Goal: Task Accomplishment & Management: Manage account settings

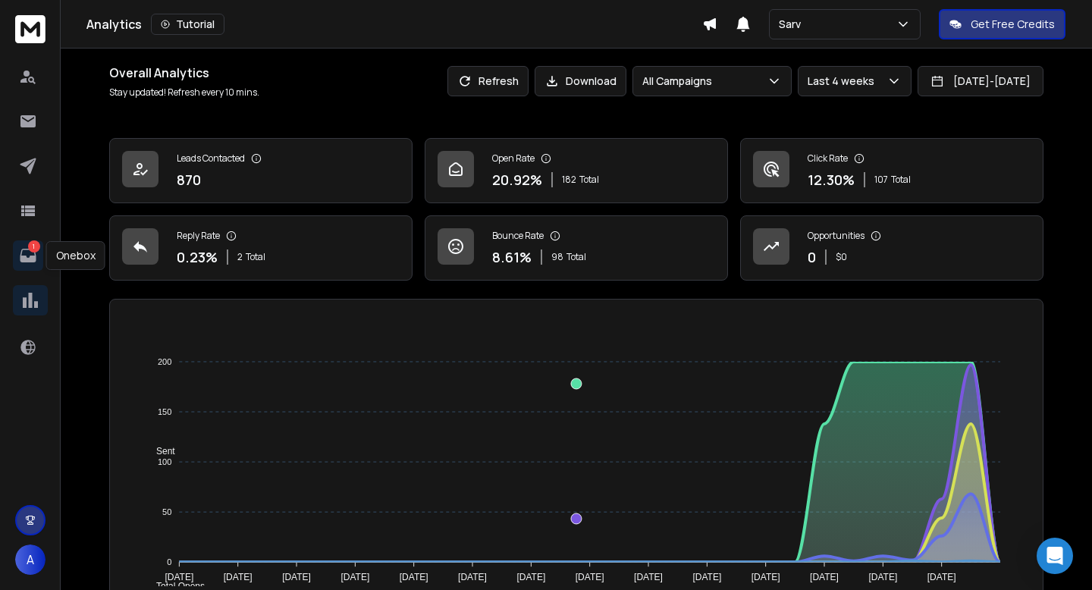
click at [24, 253] on icon at bounding box center [28, 255] width 18 height 18
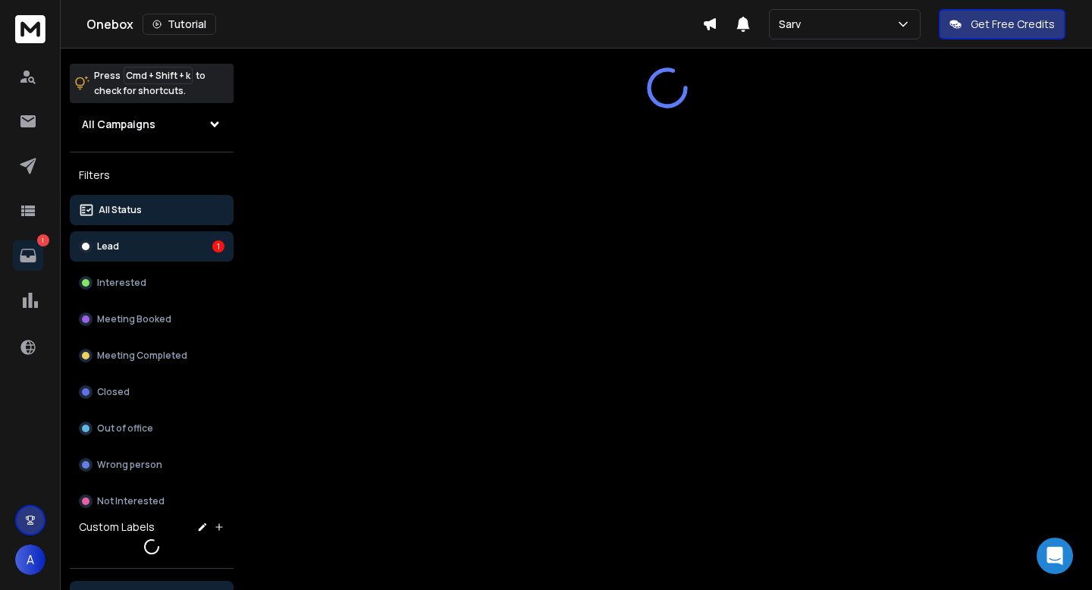
click at [122, 243] on button "Lead 1" at bounding box center [152, 246] width 164 height 30
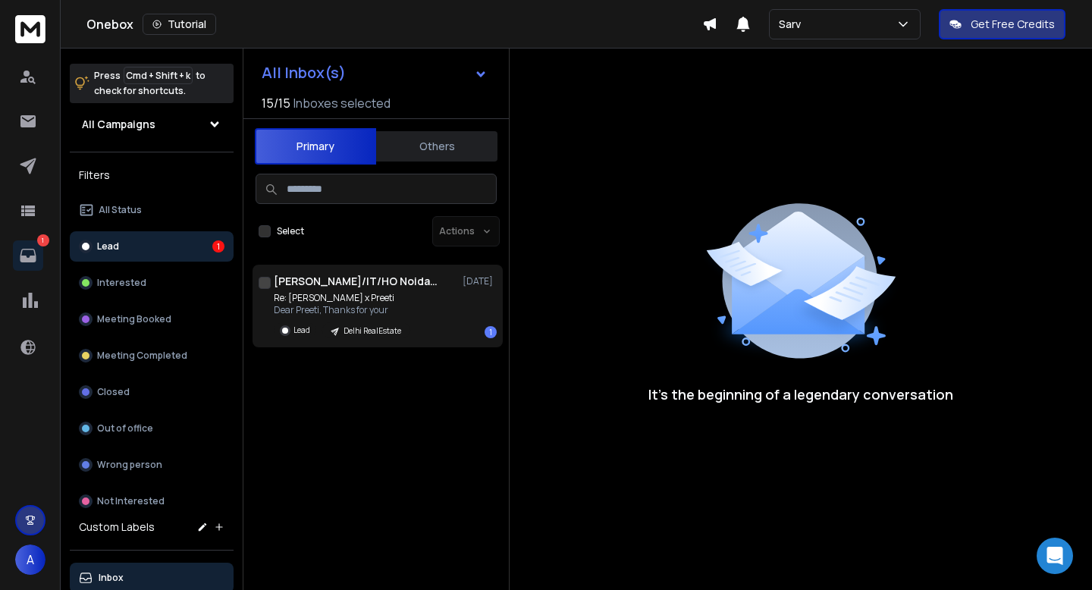
click at [394, 296] on p "Re: Sonam x Preeti" at bounding box center [342, 298] width 136 height 12
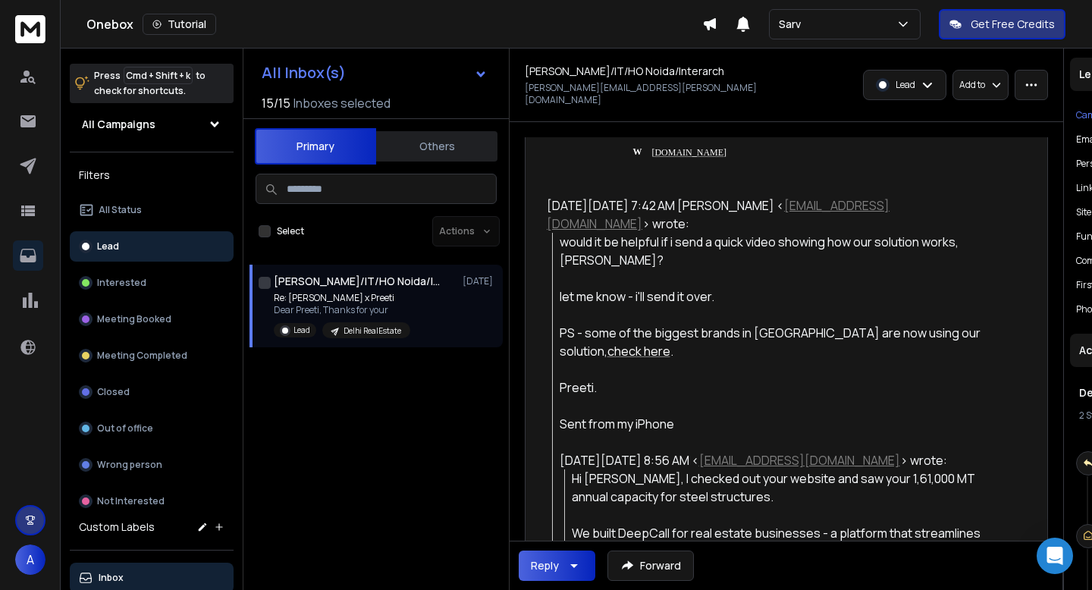
scroll to position [443, 0]
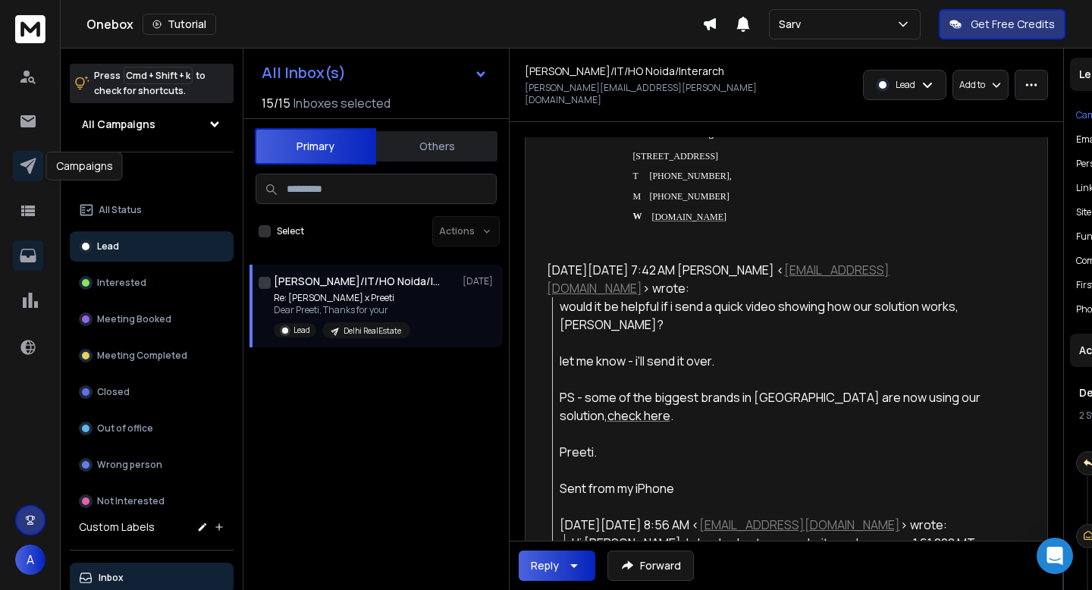
click at [30, 174] on icon at bounding box center [28, 166] width 18 height 18
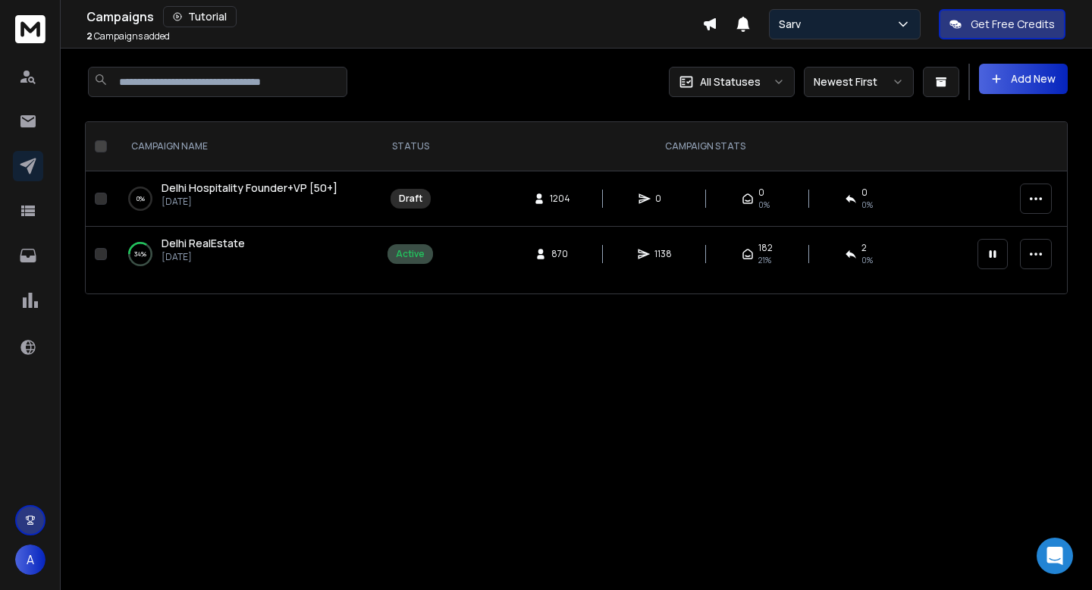
click at [819, 21] on div "Sarv" at bounding box center [845, 24] width 132 height 15
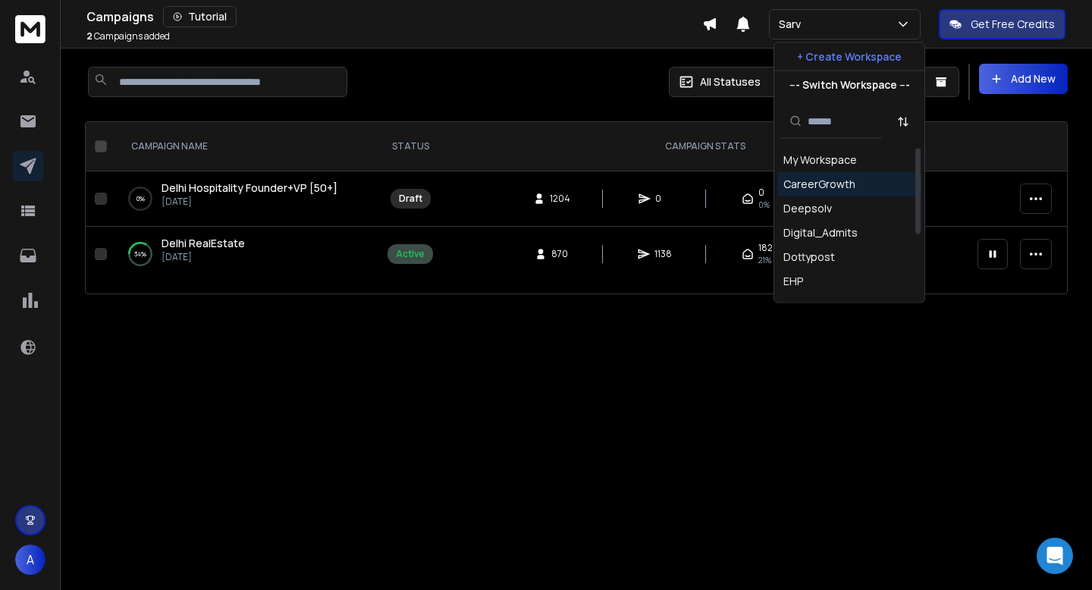
click at [826, 190] on div "CareerGrowth" at bounding box center [819, 184] width 72 height 15
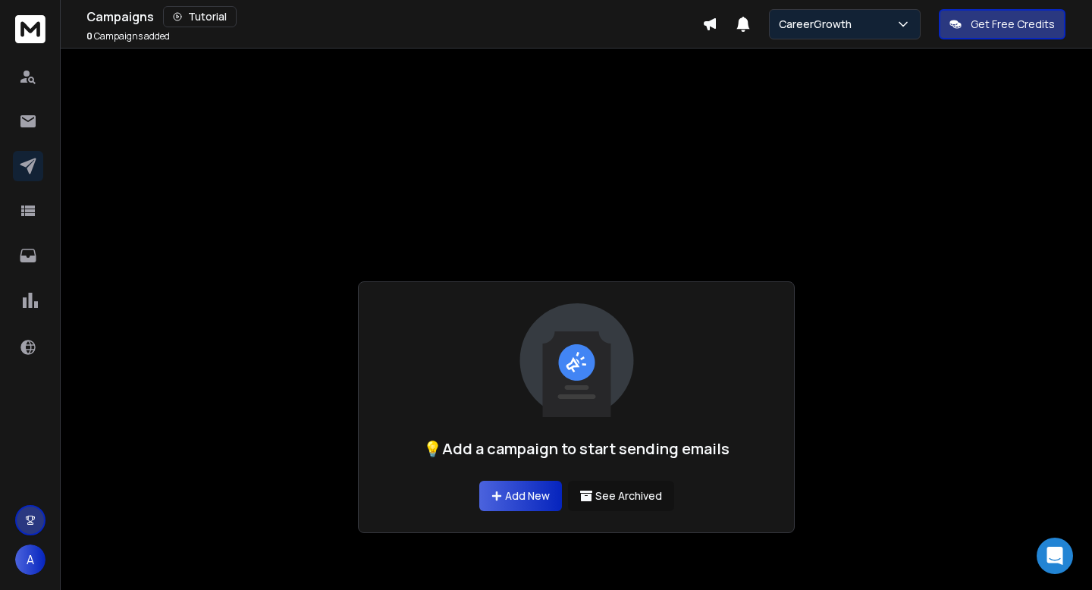
click at [833, 31] on p "CareerGrowth" at bounding box center [818, 24] width 79 height 15
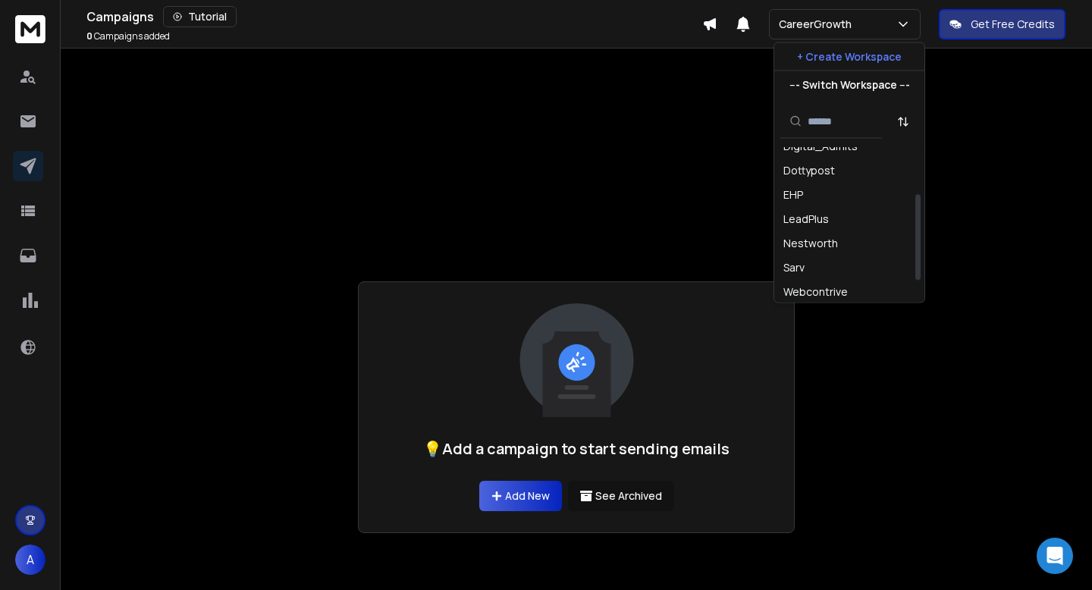
scroll to position [88, 0]
click at [825, 238] on div "Nestworth" at bounding box center [810, 241] width 55 height 15
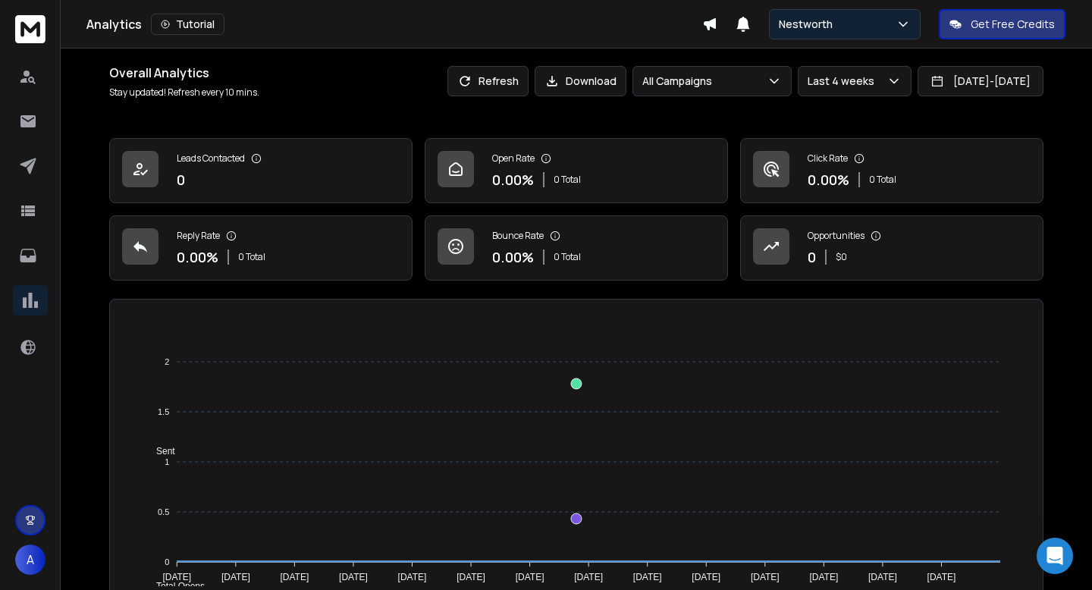
click at [816, 27] on p "Nestworth" at bounding box center [809, 24] width 60 height 15
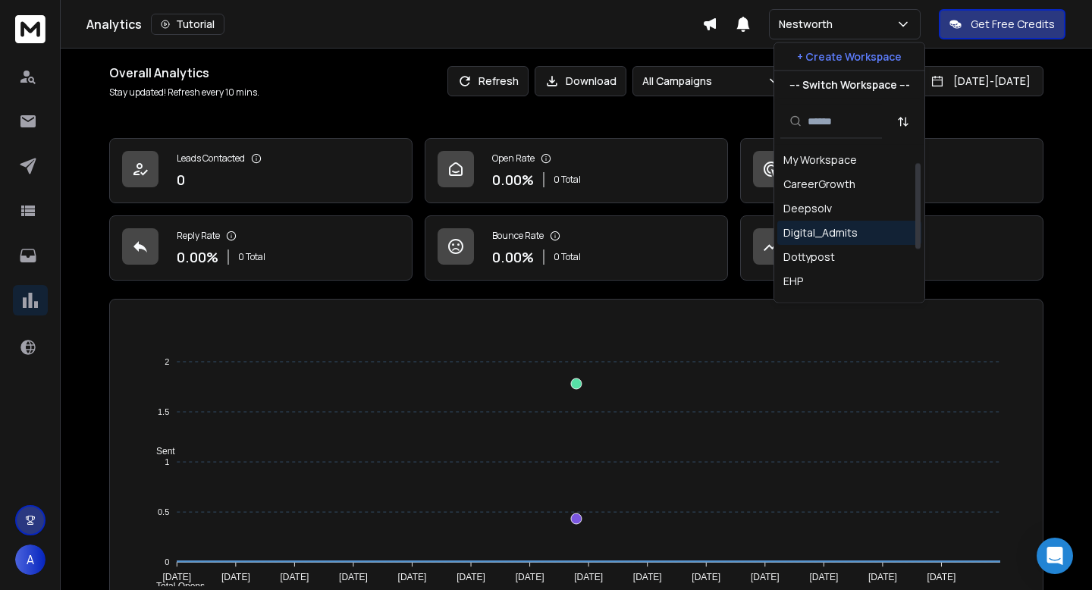
scroll to position [42, 0]
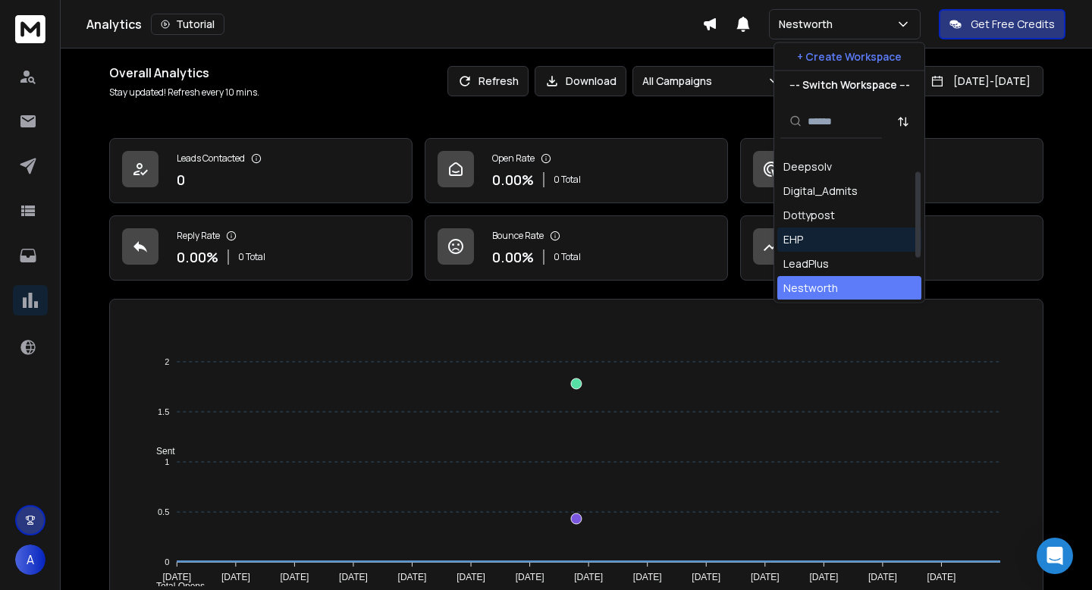
click at [807, 237] on div "EHP" at bounding box center [849, 239] width 144 height 24
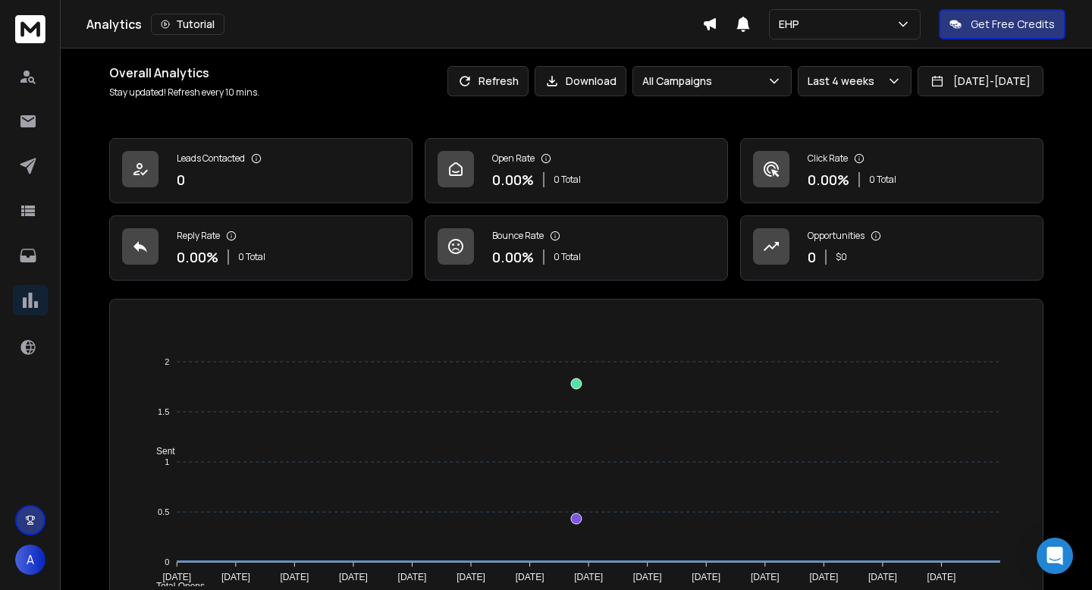
click at [42, 125] on div at bounding box center [30, 124] width 35 height 36
click at [26, 125] on icon at bounding box center [27, 121] width 15 height 12
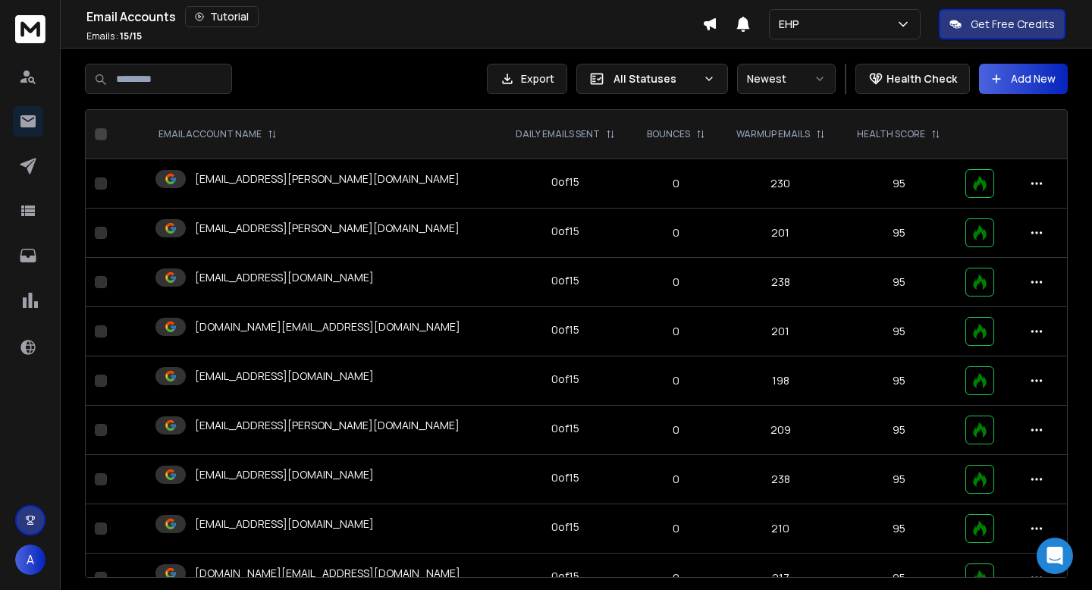
click at [281, 183] on p "[EMAIL_ADDRESS][PERSON_NAME][DOMAIN_NAME]" at bounding box center [327, 178] width 265 height 15
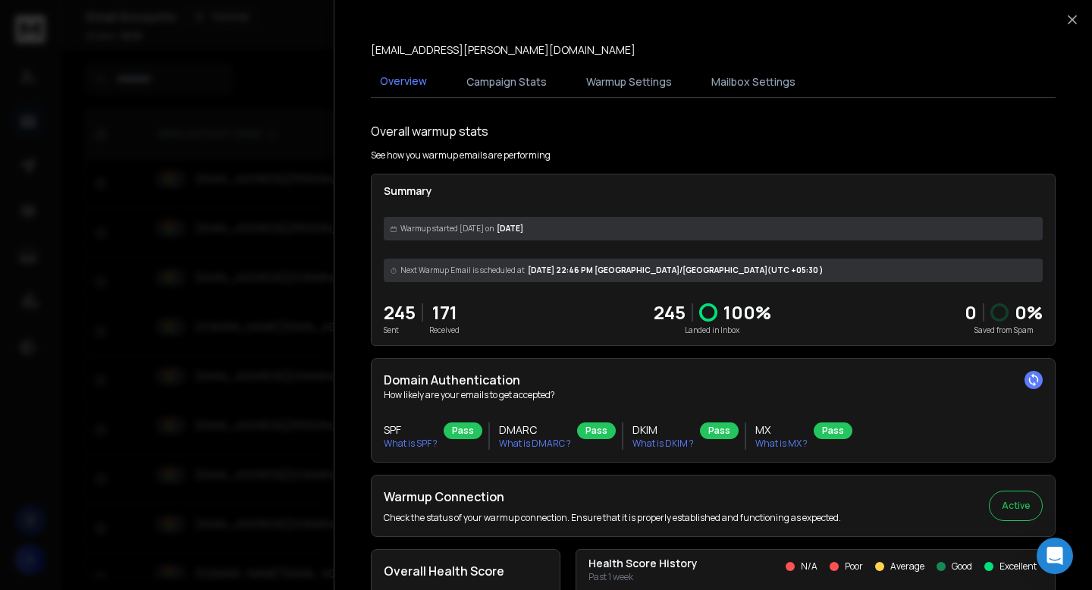
click at [287, 289] on div at bounding box center [546, 295] width 1092 height 590
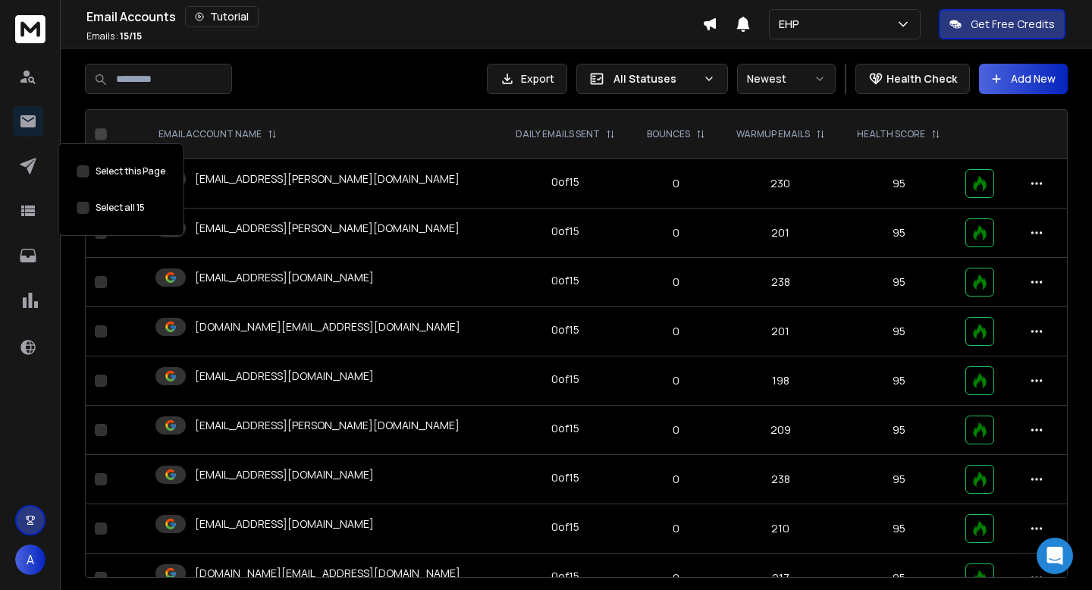
click at [79, 208] on button "Select this Page" at bounding box center [83, 208] width 12 height 12
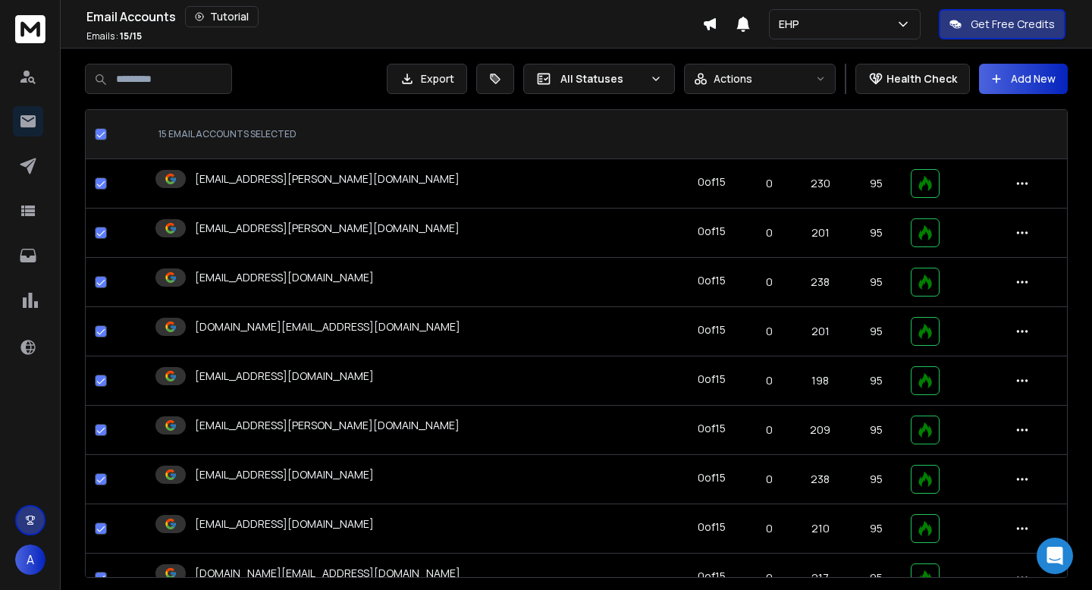
click at [394, 180] on div "bill.brayman@ehpteam.com" at bounding box center [410, 179] width 510 height 18
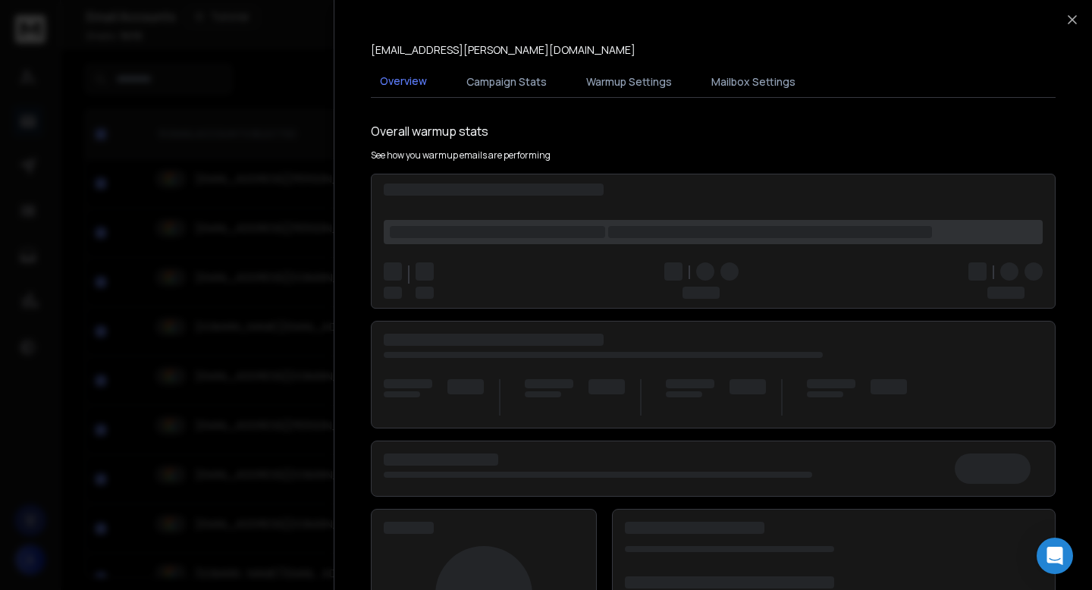
click at [611, 94] on button "Warmup Settings" at bounding box center [629, 81] width 104 height 33
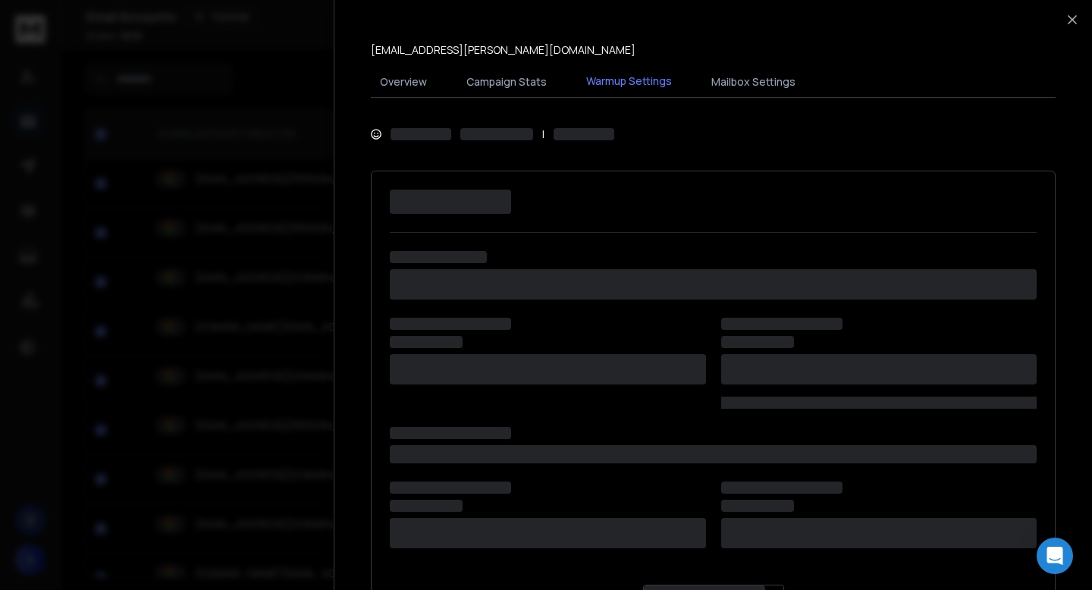
scroll to position [143, 0]
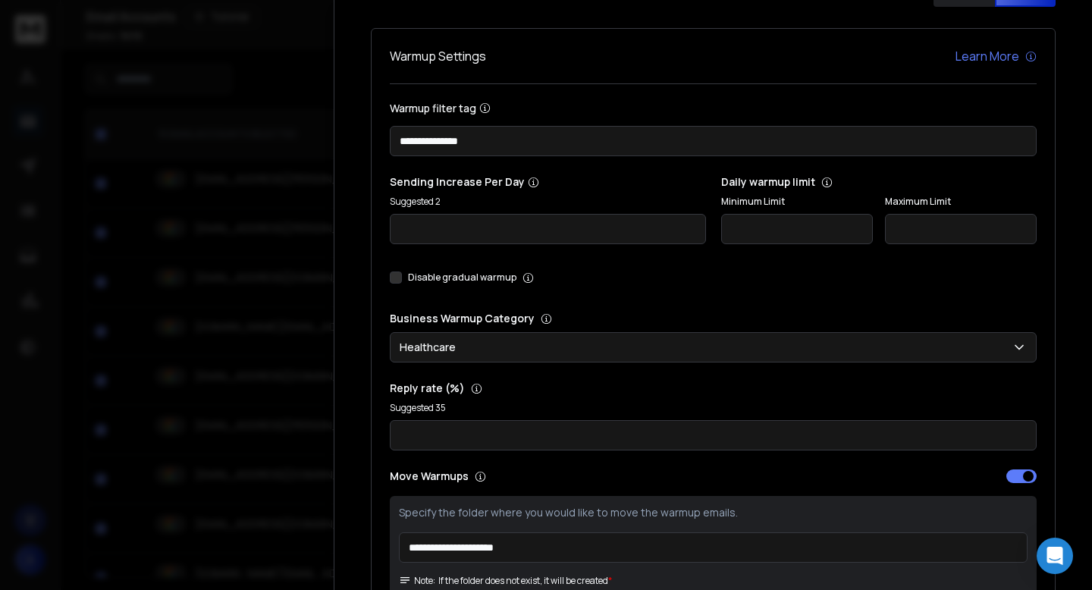
click at [224, 305] on div at bounding box center [546, 295] width 1092 height 590
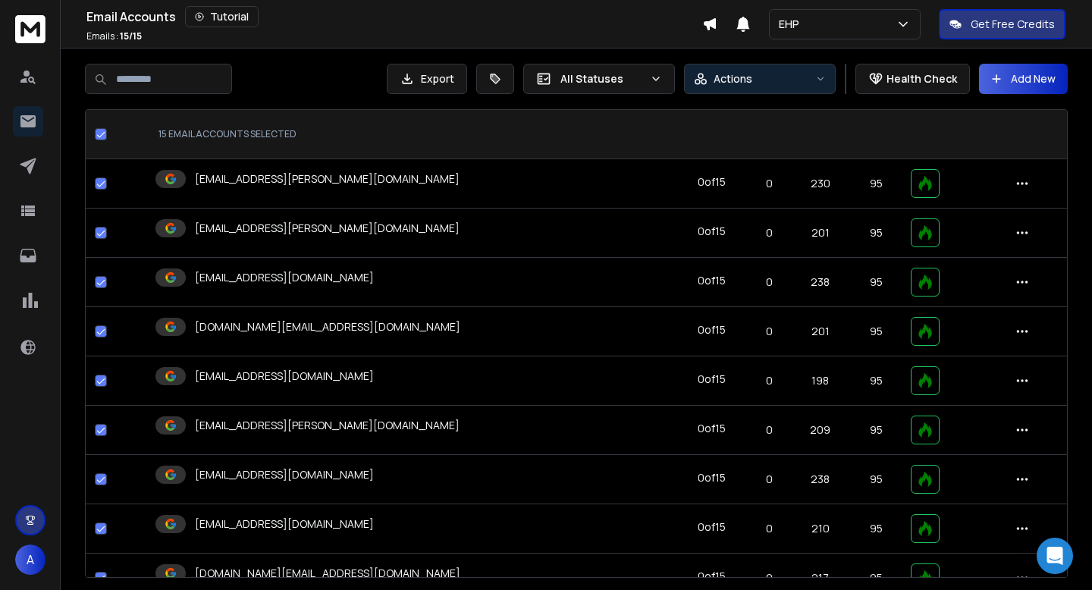
click at [759, 84] on div "Actions" at bounding box center [751, 78] width 115 height 15
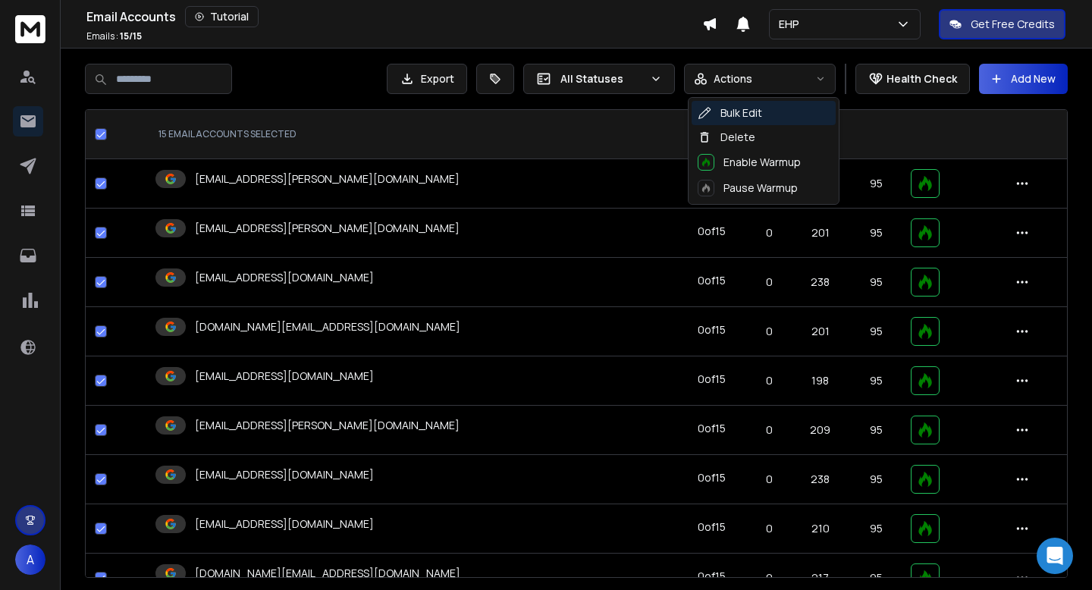
drag, startPoint x: 759, startPoint y: 95, endPoint x: 754, endPoint y: 115, distance: 21.0
click at [754, 115] on div "Bulk Edit" at bounding box center [729, 112] width 64 height 15
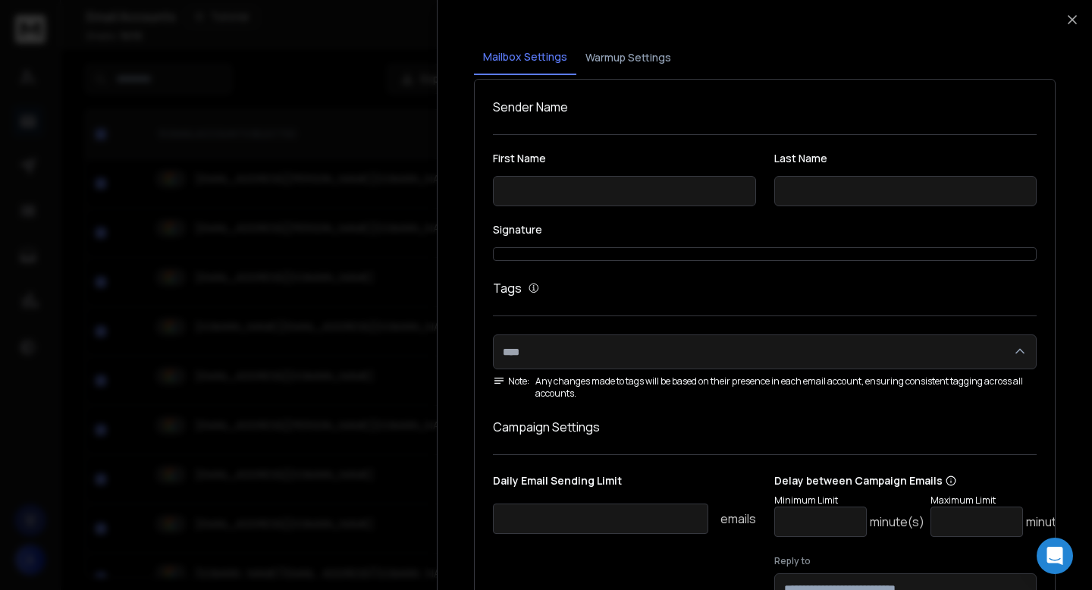
click at [629, 57] on button "Warmup Settings" at bounding box center [628, 57] width 104 height 33
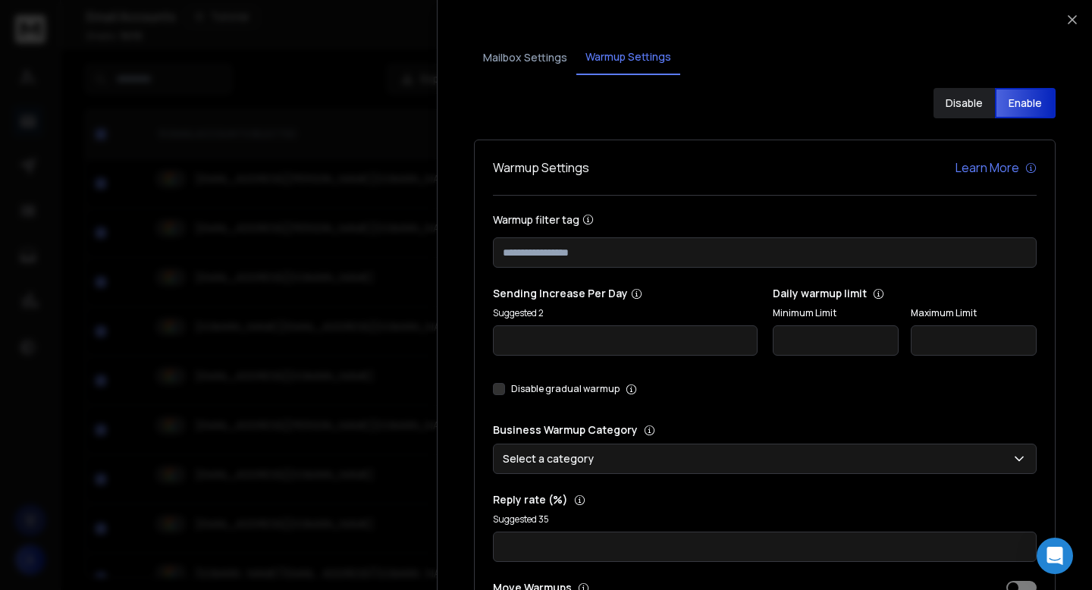
click at [810, 347] on input "number" at bounding box center [835, 340] width 126 height 30
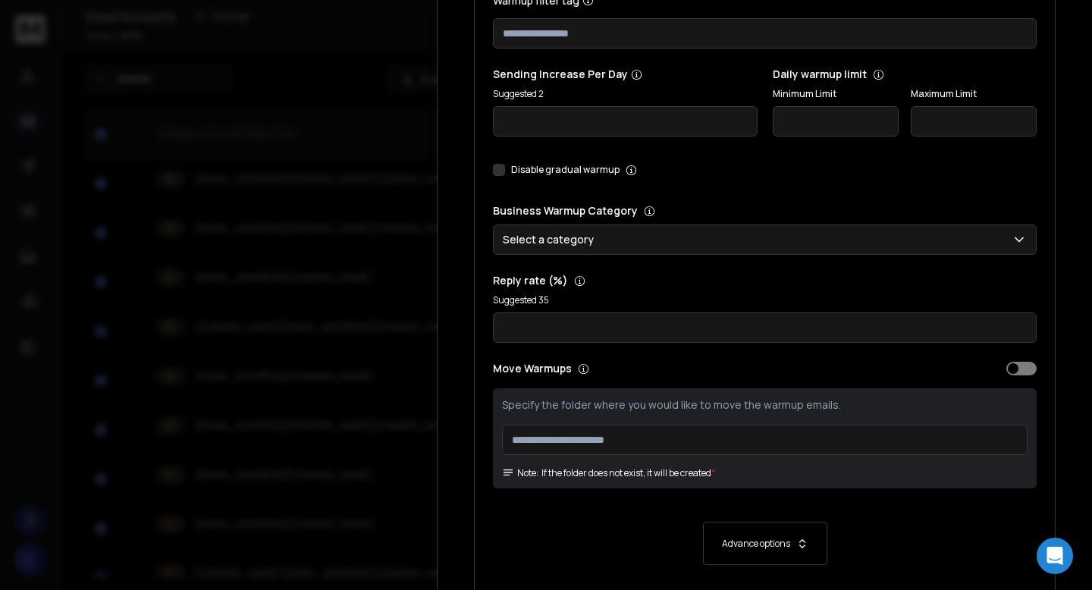
scroll to position [319, 0]
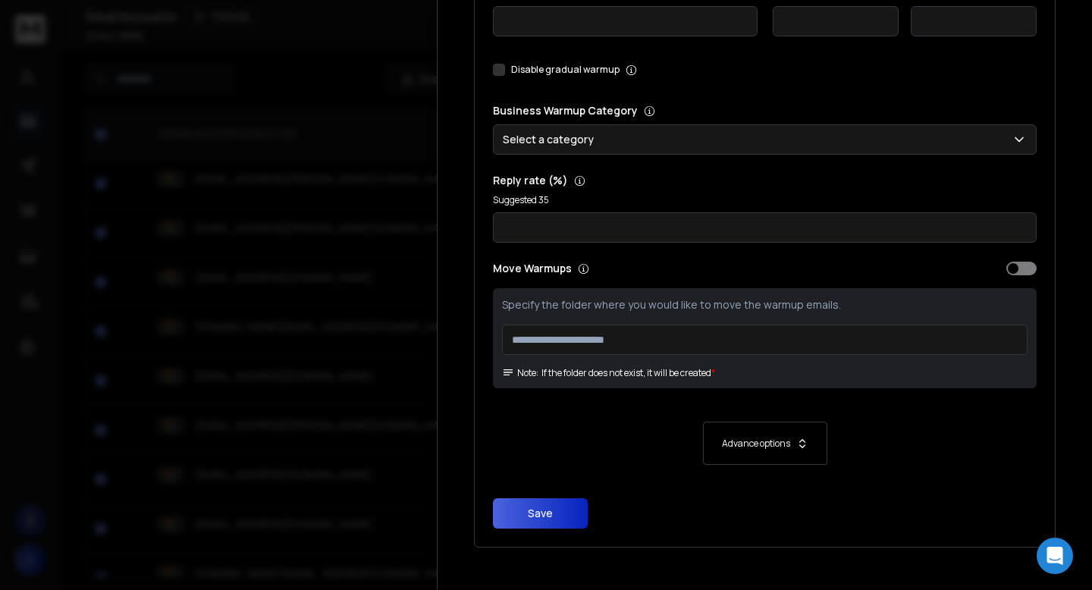
type input "**"
click at [536, 506] on button "Save" at bounding box center [540, 513] width 95 height 30
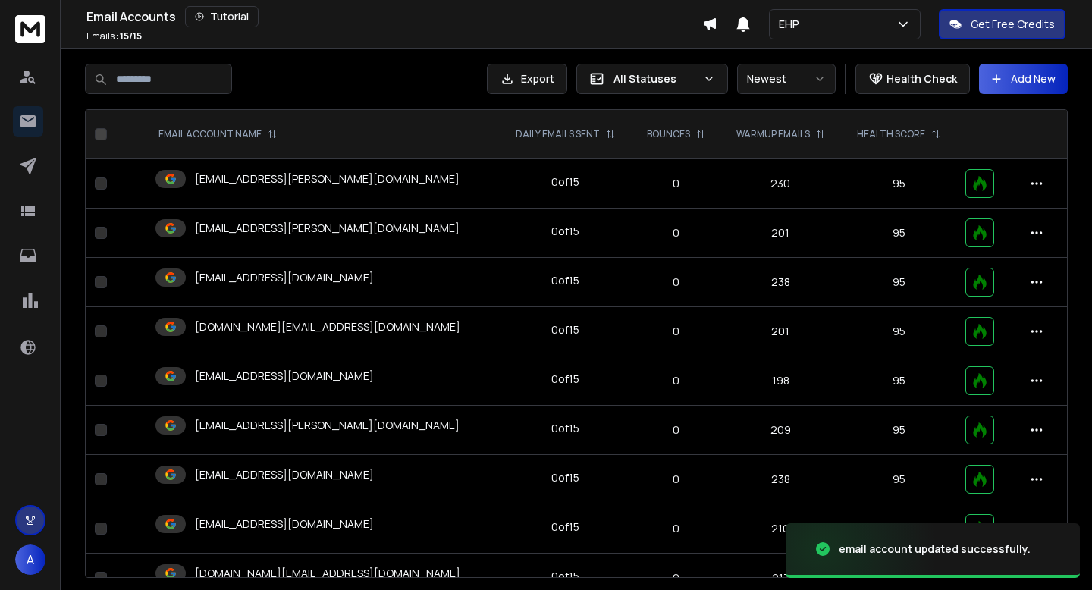
click at [363, 379] on div "bill@ehpapp.com" at bounding box center [322, 376] width 334 height 18
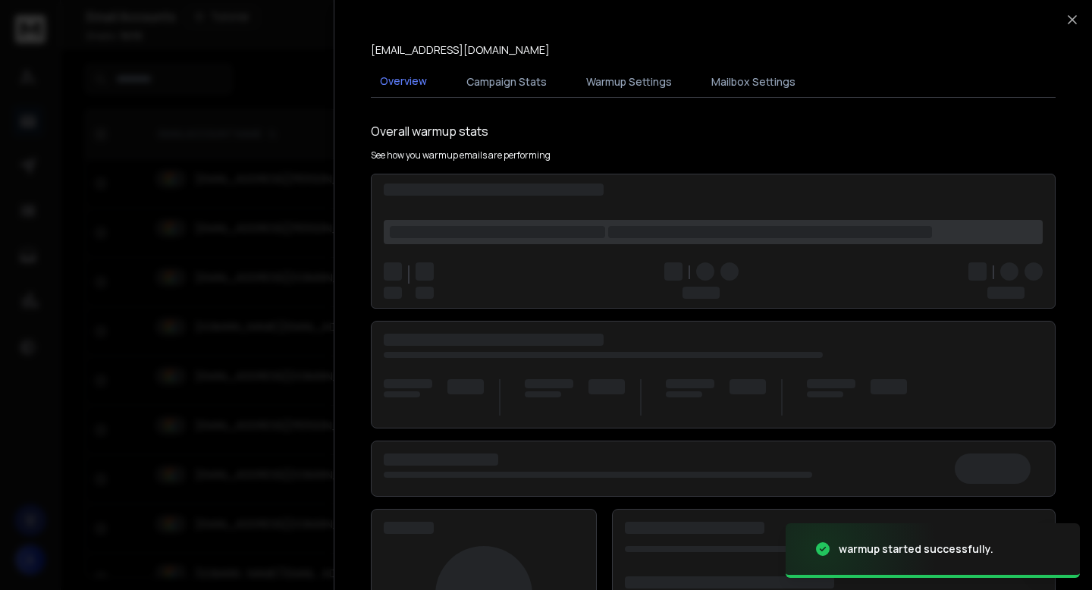
click at [629, 86] on button "Warmup Settings" at bounding box center [629, 81] width 104 height 33
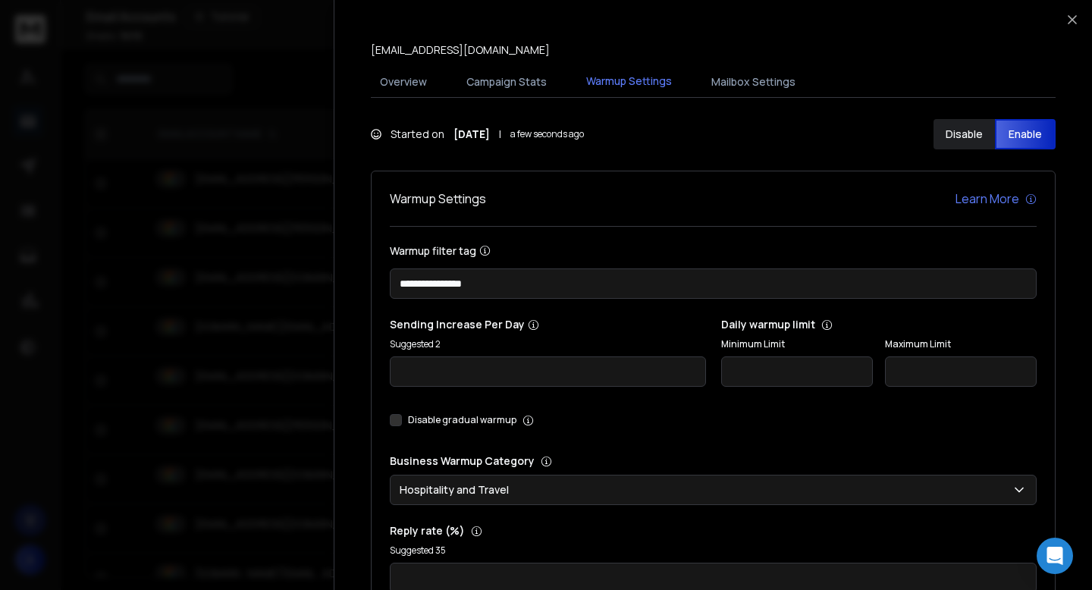
click at [261, 181] on div at bounding box center [546, 295] width 1092 height 590
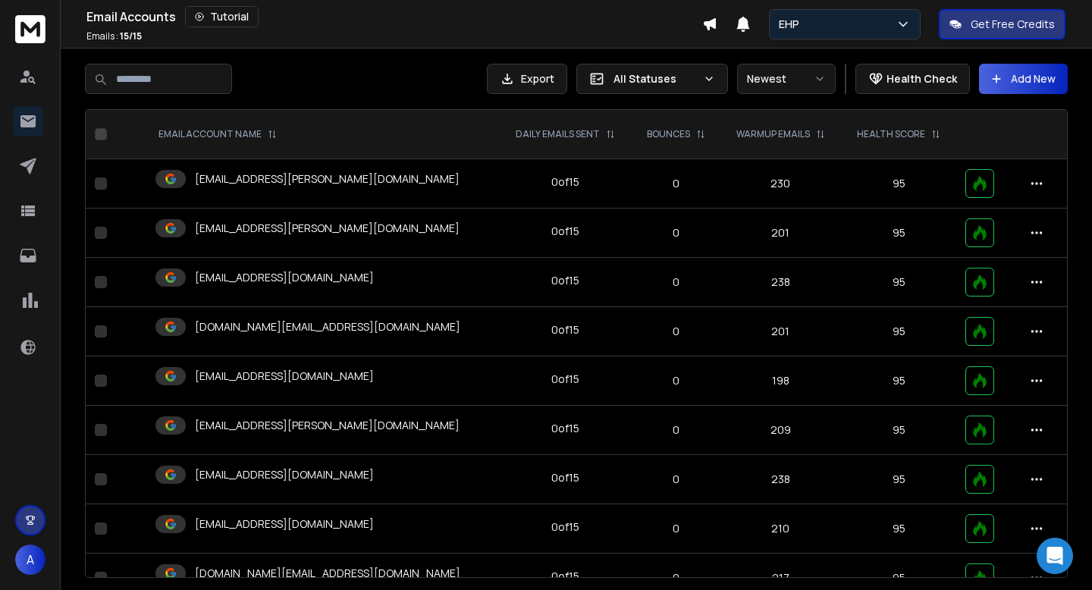
click at [817, 28] on div "EHP" at bounding box center [845, 24] width 132 height 15
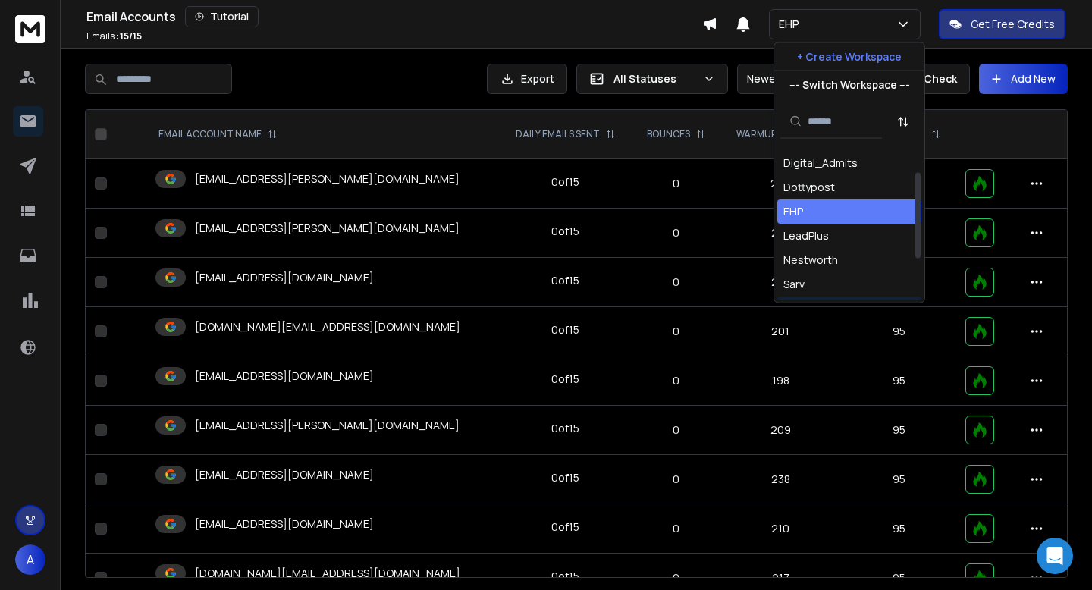
scroll to position [24, 0]
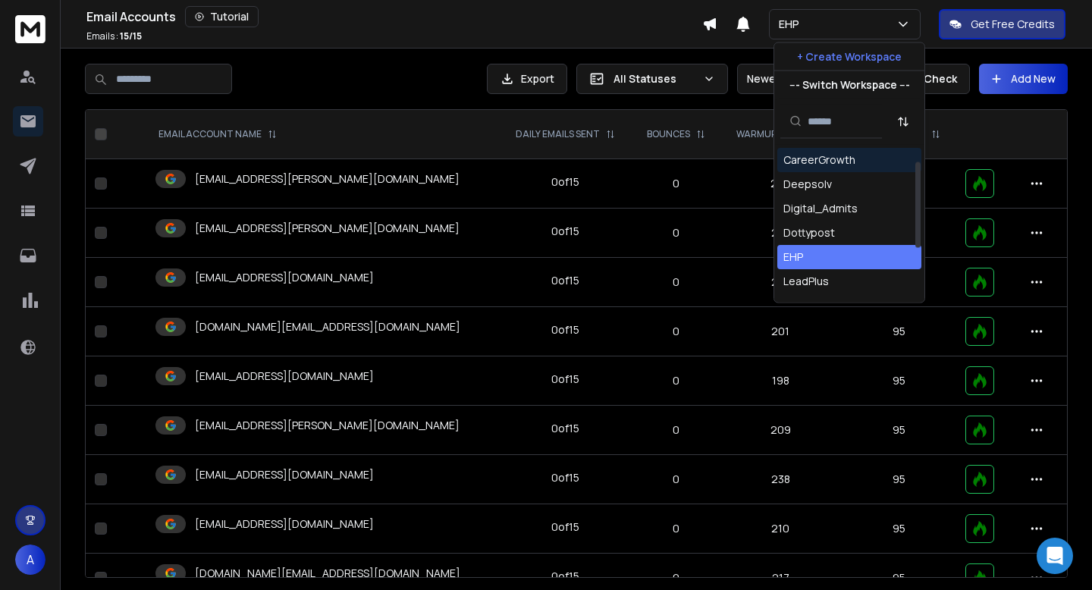
click at [845, 164] on div "CareerGrowth" at bounding box center [819, 159] width 72 height 15
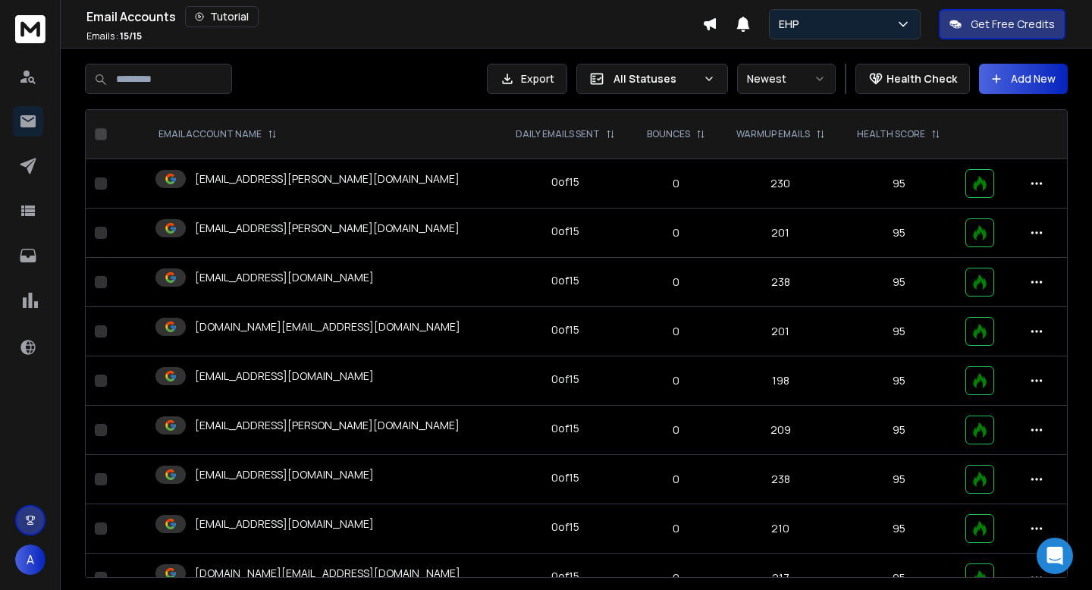
click at [816, 36] on button "EHP" at bounding box center [845, 24] width 152 height 30
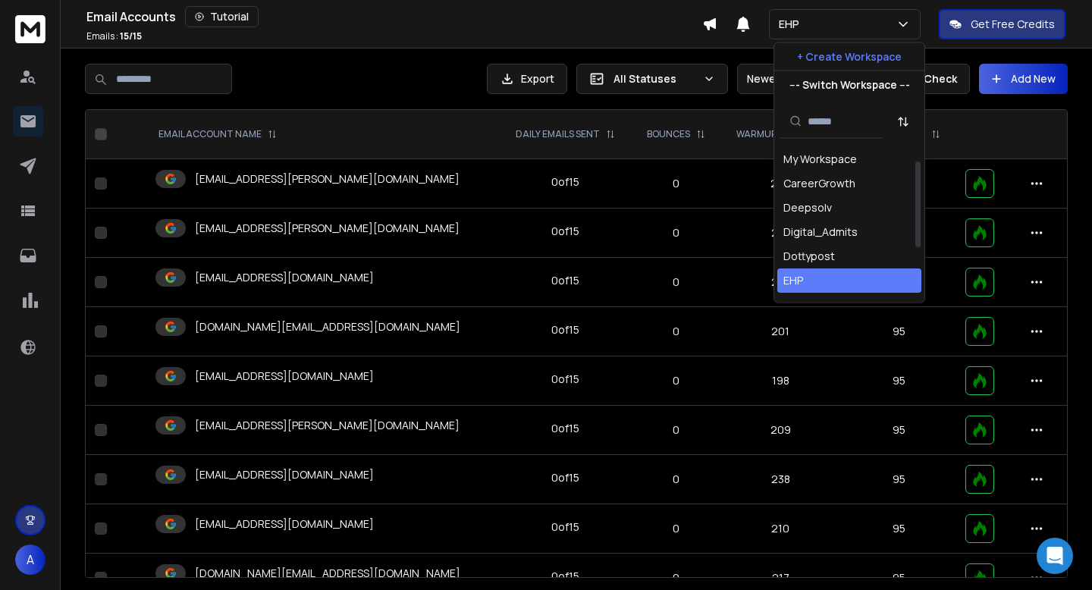
scroll to position [0, 0]
click at [823, 182] on div "CareerGrowth" at bounding box center [819, 184] width 72 height 15
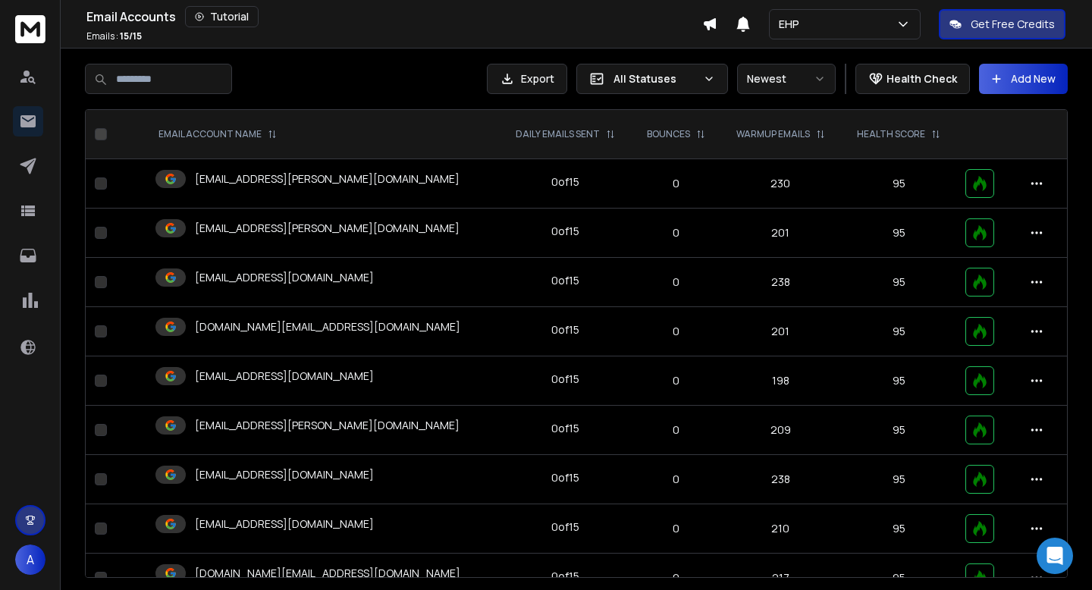
click at [391, 80] on div at bounding box center [281, 79] width 393 height 30
click at [881, 32] on button "EHP" at bounding box center [845, 24] width 152 height 30
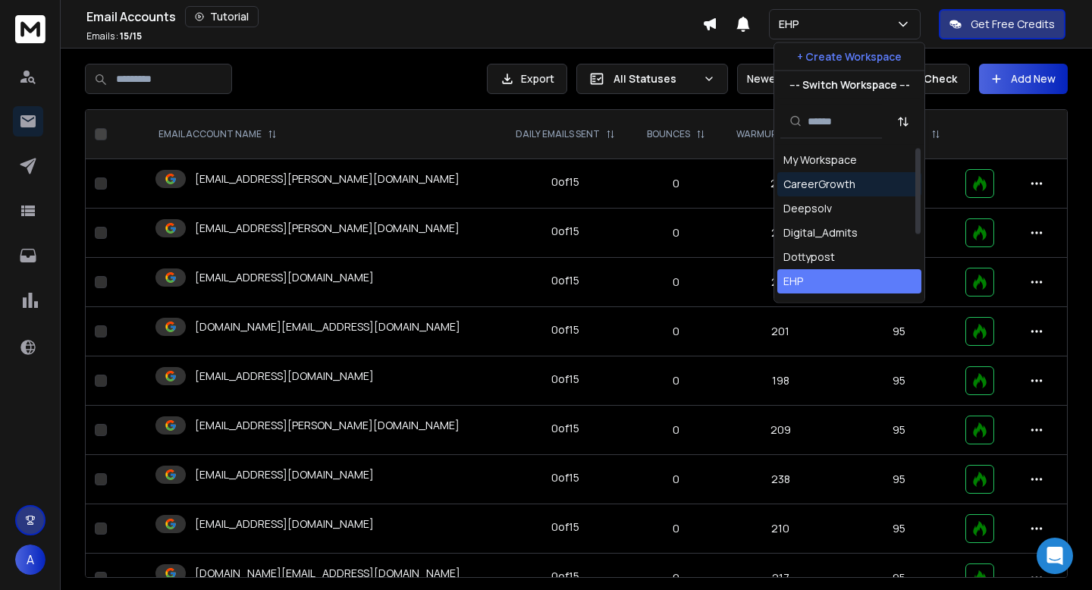
click at [834, 184] on div "CareerGrowth" at bounding box center [819, 184] width 72 height 15
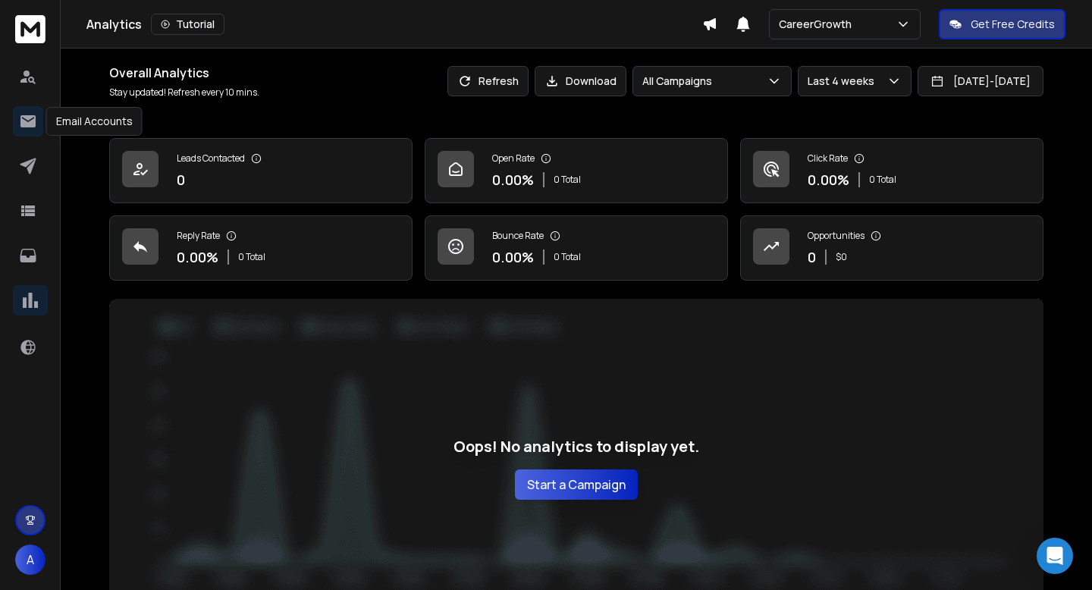
click at [21, 122] on icon at bounding box center [27, 121] width 15 height 12
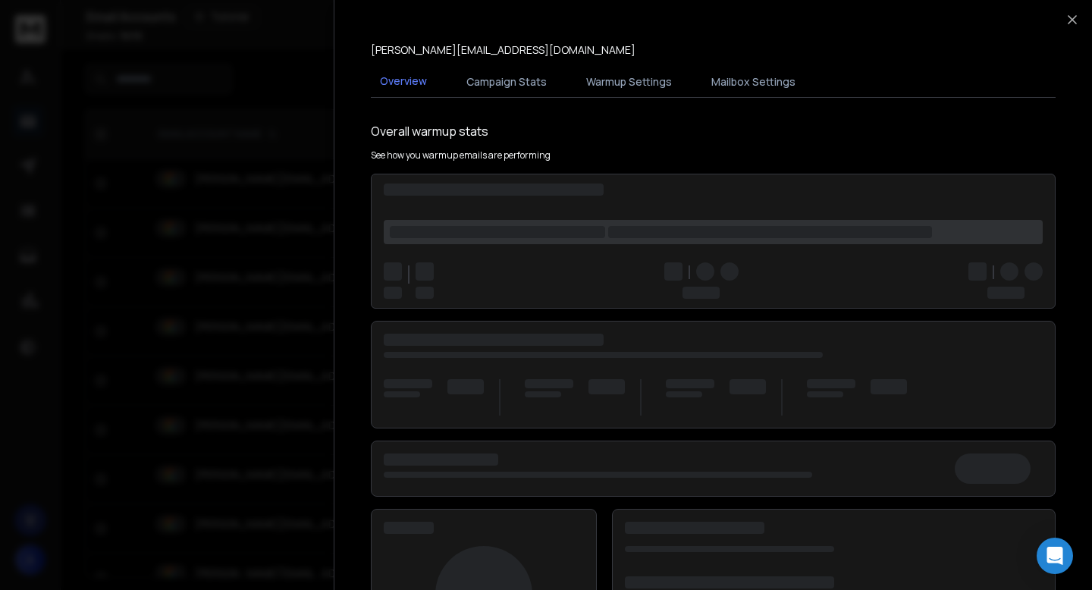
click at [629, 85] on button "Warmup Settings" at bounding box center [629, 81] width 104 height 33
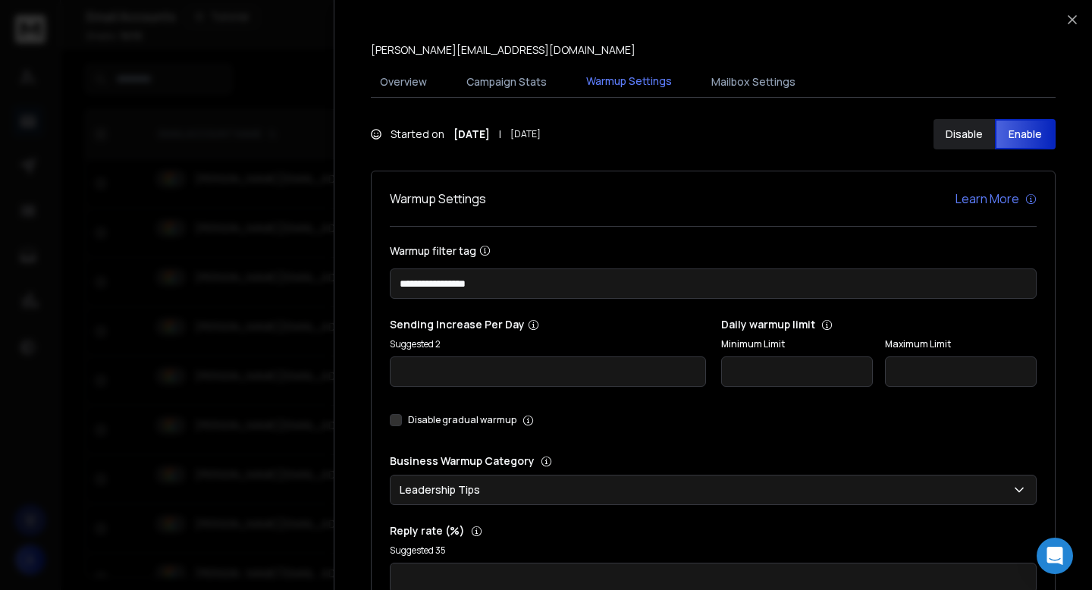
click at [417, 89] on button "Overview" at bounding box center [403, 81] width 65 height 33
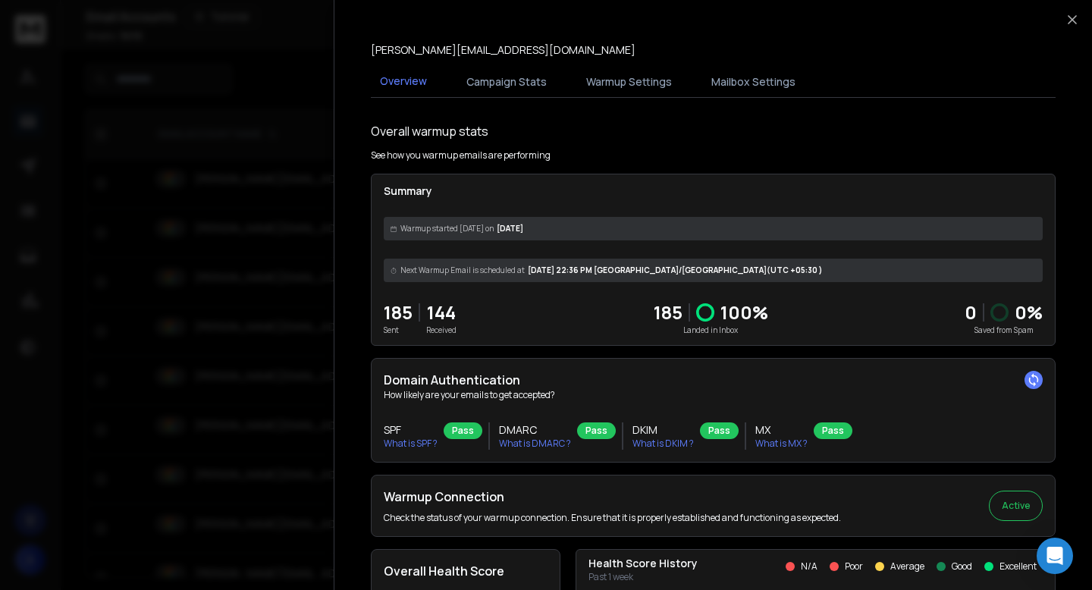
click at [246, 151] on div at bounding box center [546, 295] width 1092 height 590
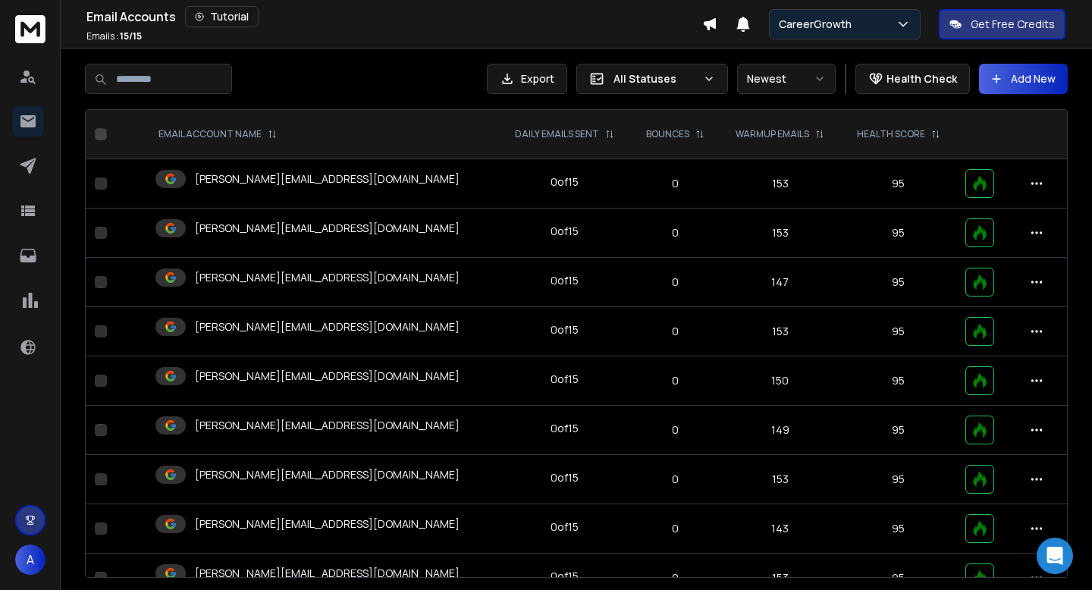
click at [870, 23] on div "CareerGrowth" at bounding box center [845, 24] width 132 height 15
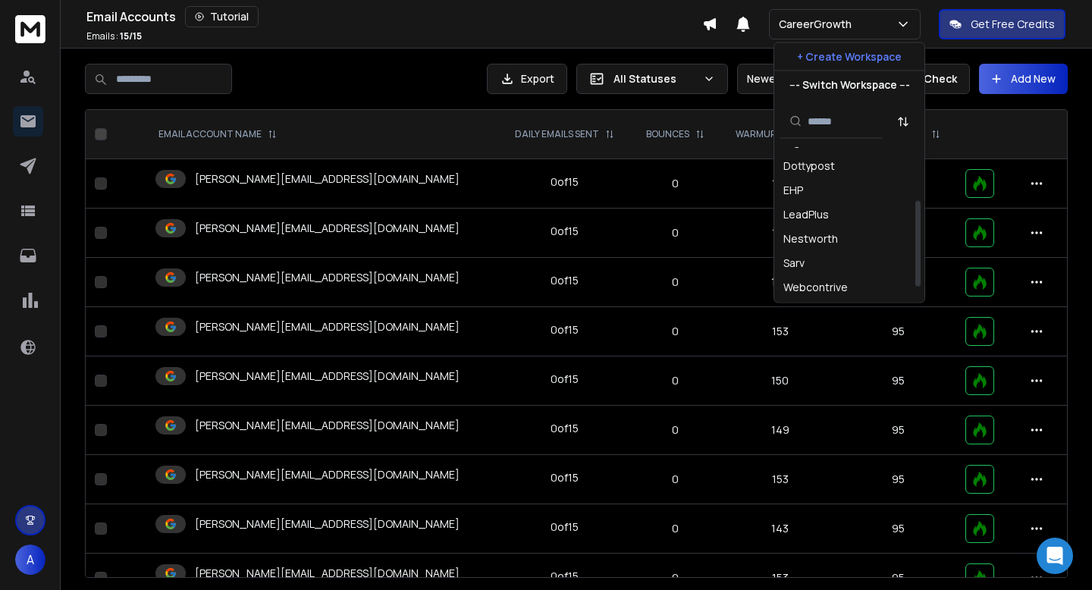
scroll to position [93, 0]
click at [826, 254] on div "Sarv" at bounding box center [849, 261] width 144 height 24
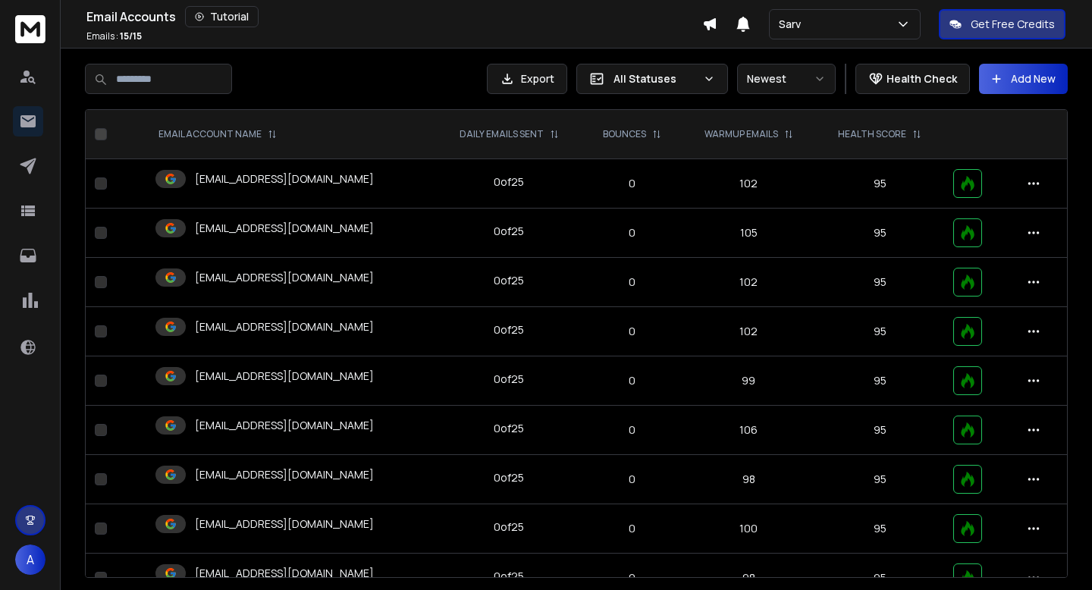
click at [276, 200] on td "[EMAIL_ADDRESS][DOMAIN_NAME]" at bounding box center [290, 183] width 289 height 49
click at [253, 190] on td "[EMAIL_ADDRESS][DOMAIN_NAME]" at bounding box center [290, 183] width 289 height 49
click at [241, 180] on p "[EMAIL_ADDRESS][DOMAIN_NAME]" at bounding box center [284, 178] width 179 height 15
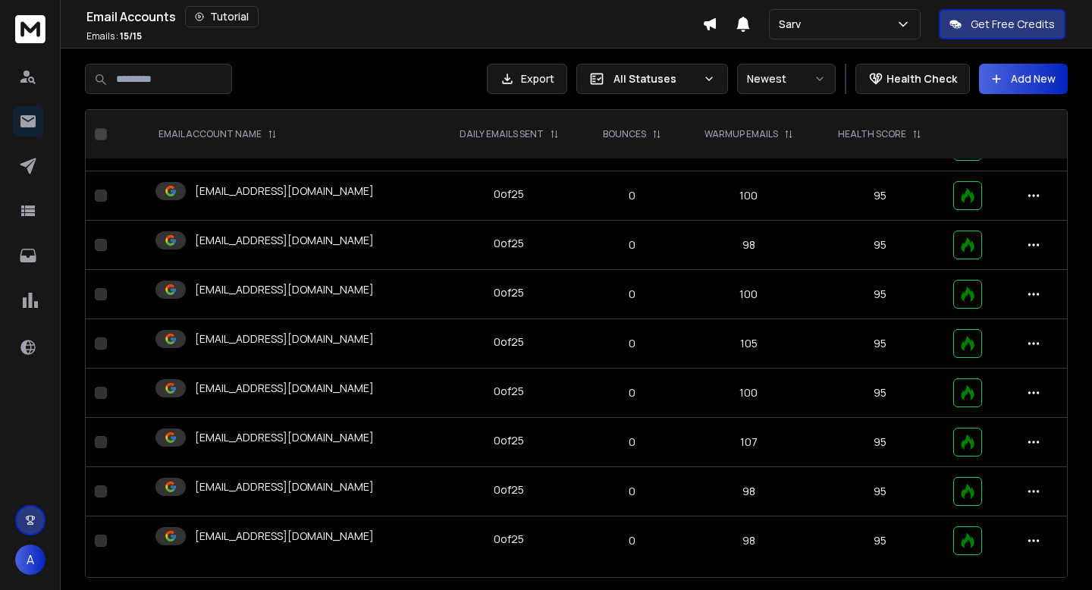
click at [258, 297] on div "[EMAIL_ADDRESS][DOMAIN_NAME]" at bounding box center [264, 289] width 218 height 18
click at [251, 292] on p "[EMAIL_ADDRESS][DOMAIN_NAME]" at bounding box center [284, 289] width 179 height 15
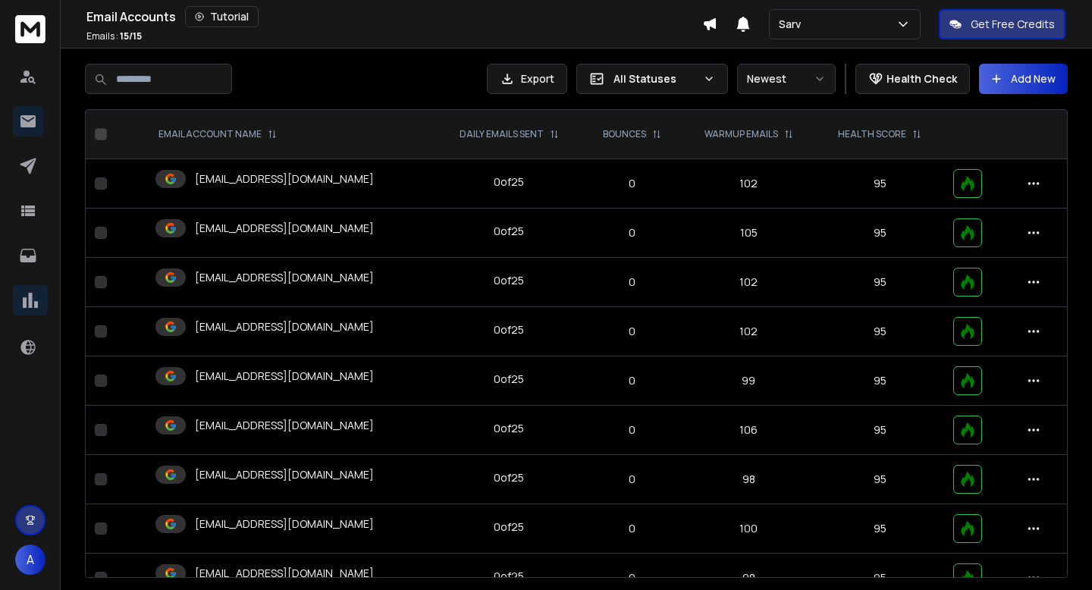
click at [24, 317] on link at bounding box center [30, 300] width 35 height 35
click at [31, 165] on icon at bounding box center [28, 166] width 16 height 16
